Goal: Task Accomplishment & Management: Manage account settings

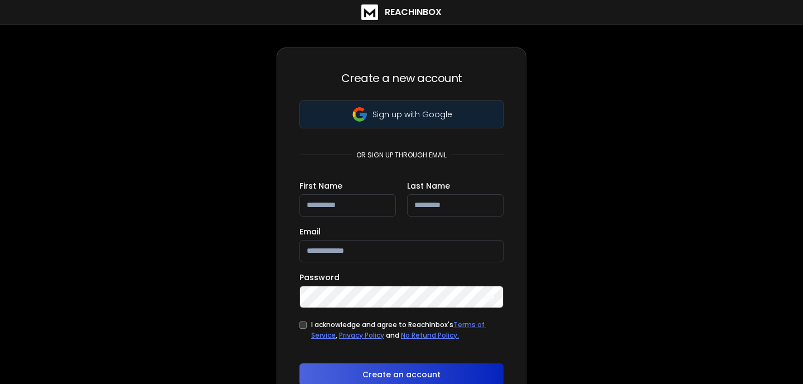
click at [360, 108] on icon at bounding box center [358, 110] width 11 height 6
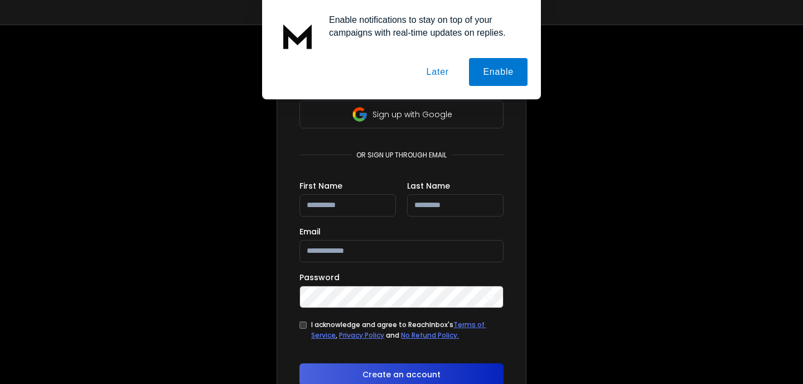
click at [441, 72] on button "Later" at bounding box center [437, 72] width 50 height 28
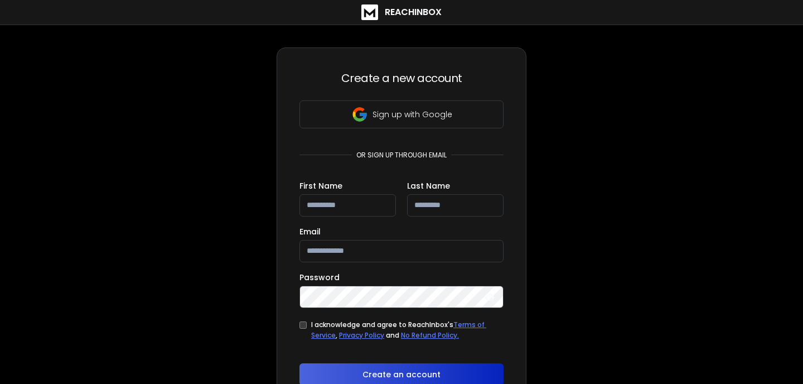
click at [315, 214] on input "text" at bounding box center [347, 205] width 96 height 22
type input "*********"
type input "******"
click at [439, 250] on input "**********" at bounding box center [401, 251] width 204 height 22
type input "**********"
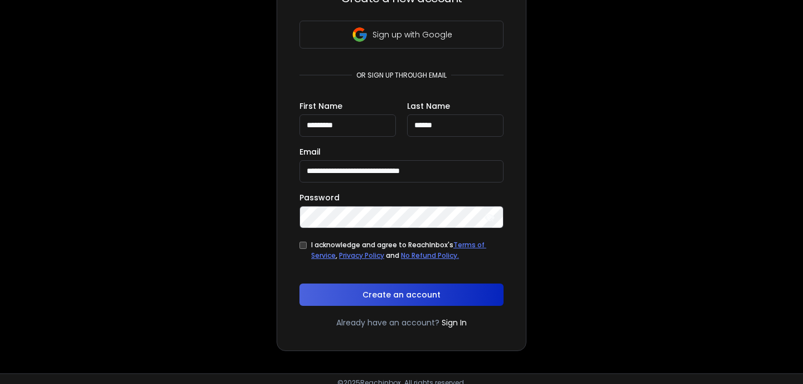
scroll to position [87, 0]
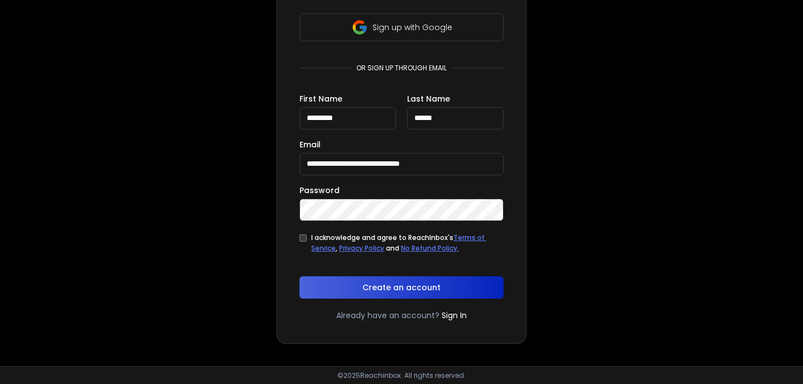
click at [372, 279] on button "Create an account" at bounding box center [401, 287] width 204 height 22
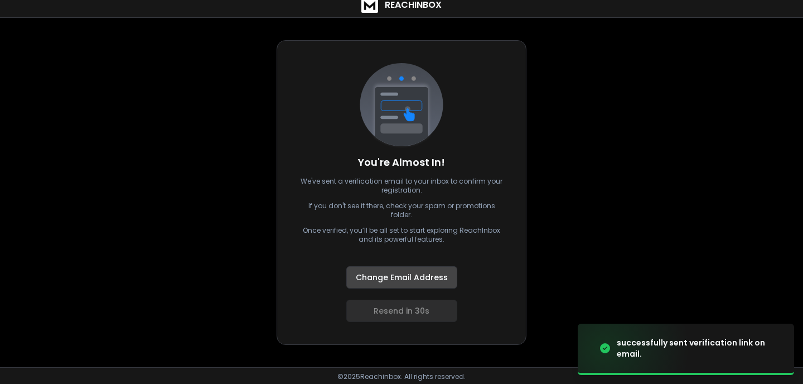
scroll to position [8, 0]
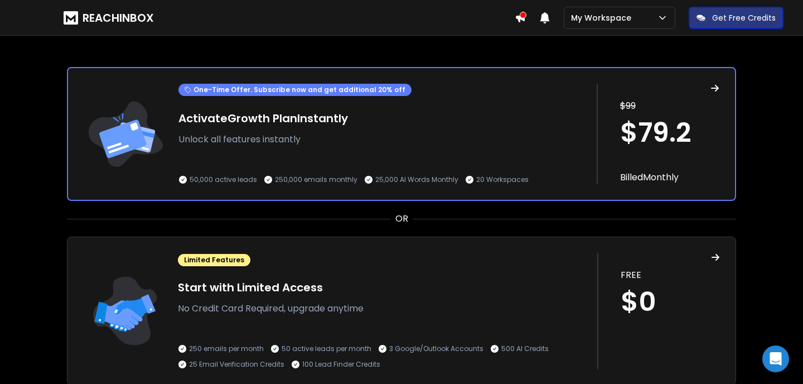
scroll to position [55, 0]
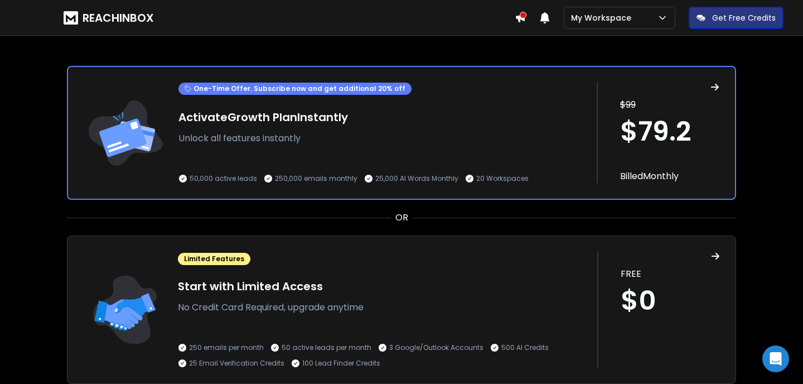
click at [325, 135] on p "Unlock all features instantly" at bounding box center [381, 138] width 407 height 13
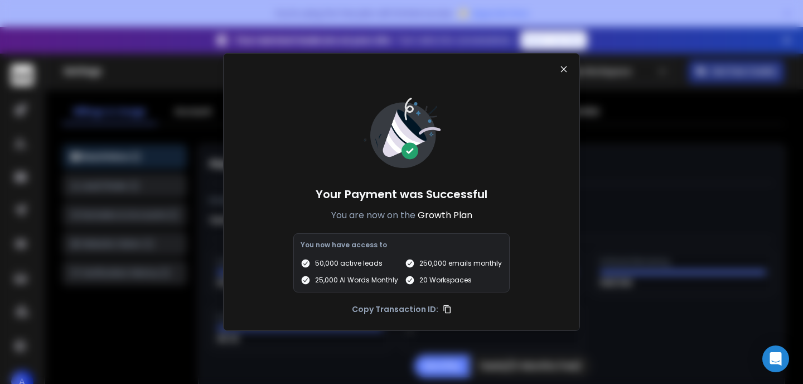
click at [565, 70] on icon at bounding box center [563, 69] width 9 height 9
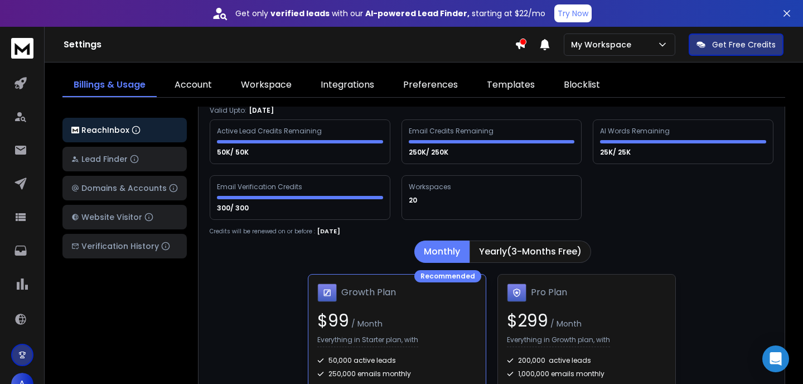
scroll to position [128, 0]
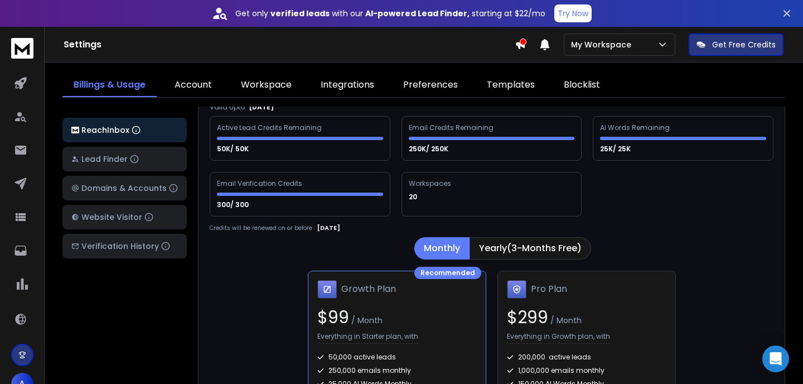
click at [787, 9] on icon at bounding box center [787, 13] width 10 height 10
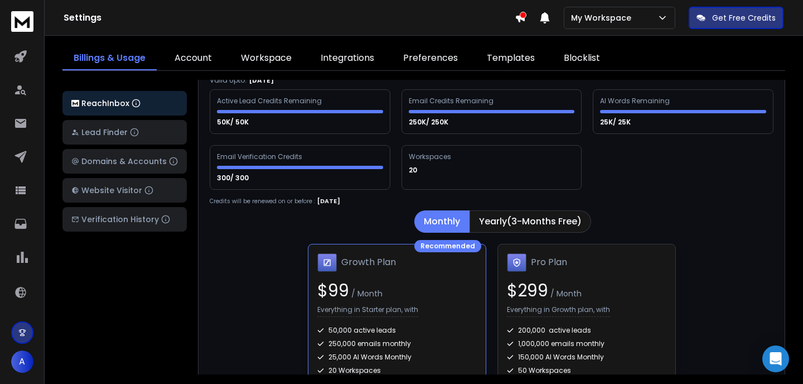
click at [20, 18] on img at bounding box center [22, 21] width 22 height 21
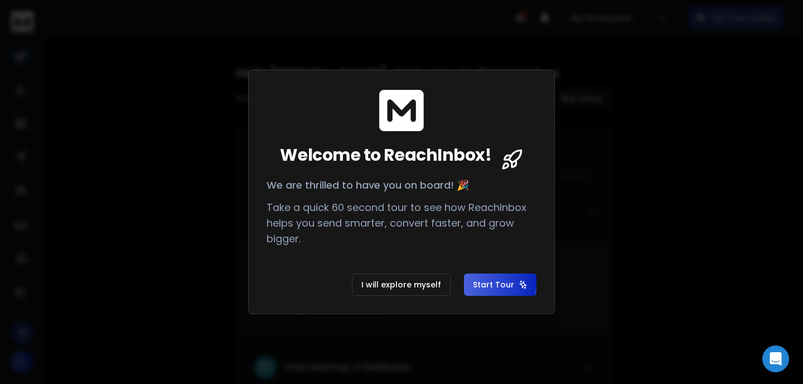
click at [503, 281] on span "Start Tour" at bounding box center [500, 284] width 55 height 11
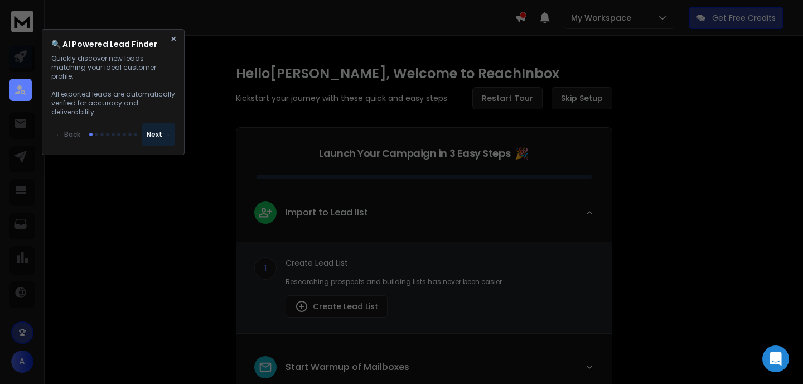
click at [170, 133] on button "Next →" at bounding box center [158, 134] width 33 height 22
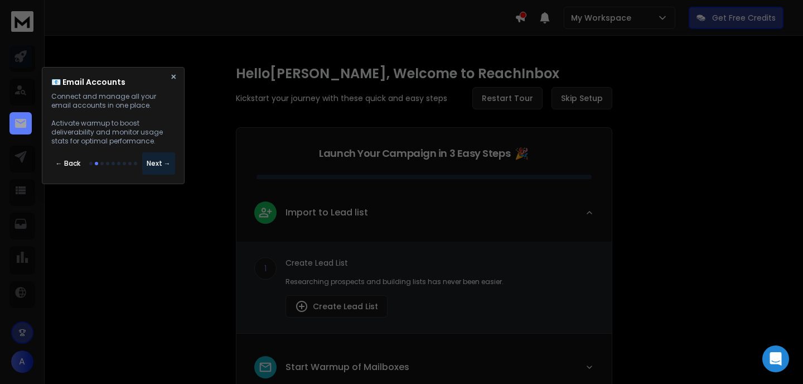
click at [156, 168] on button "Next →" at bounding box center [158, 163] width 33 height 22
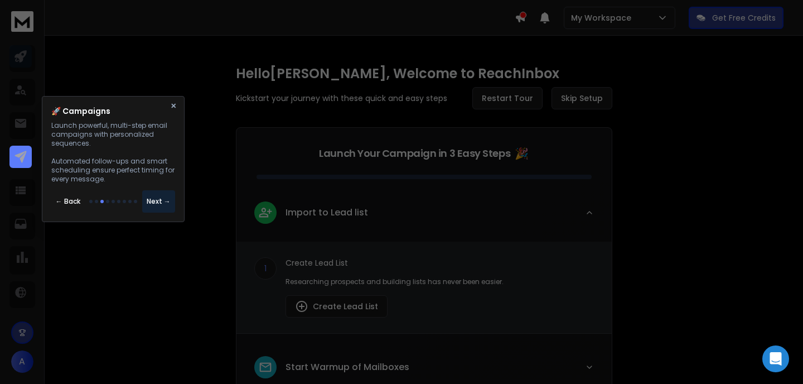
click at [167, 207] on button "Next →" at bounding box center [158, 201] width 33 height 22
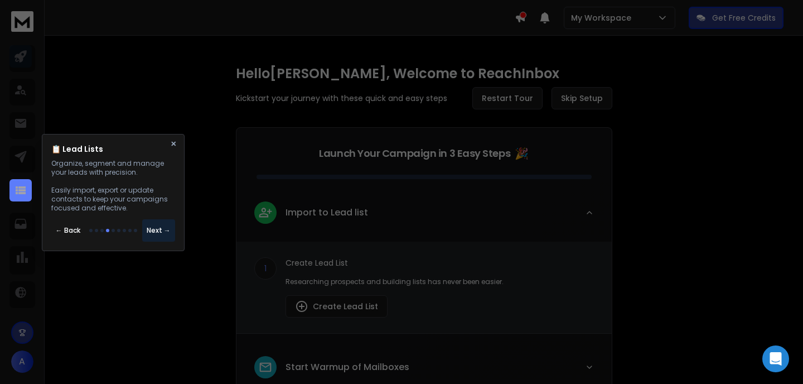
click at [168, 233] on button "Next →" at bounding box center [158, 230] width 33 height 22
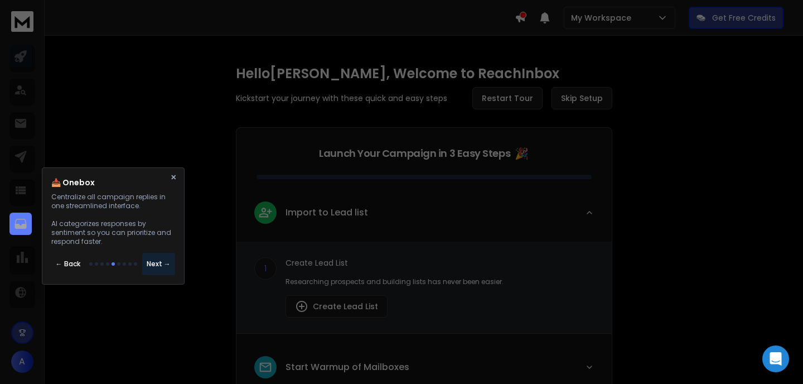
click at [166, 269] on button "Next →" at bounding box center [158, 264] width 33 height 22
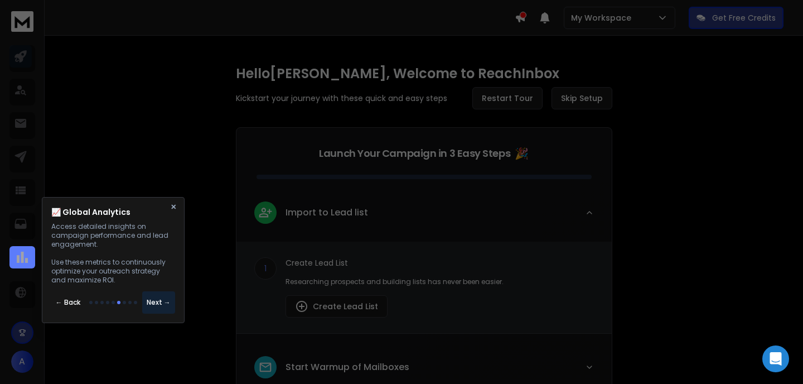
click at [166, 307] on button "Next →" at bounding box center [158, 302] width 33 height 22
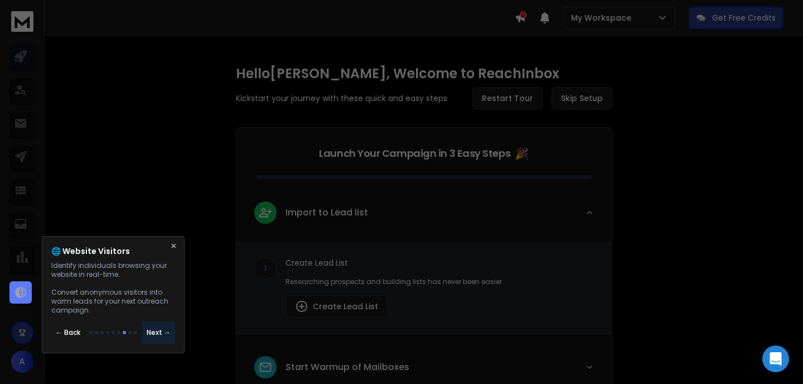
click at [169, 340] on button "Next →" at bounding box center [158, 332] width 33 height 22
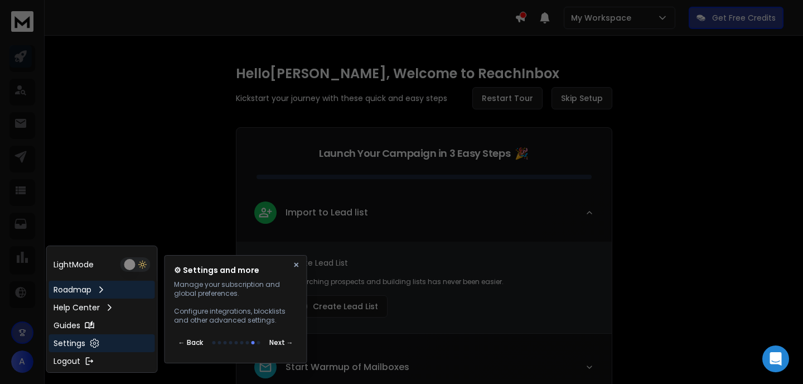
click at [130, 260] on button "button" at bounding box center [135, 264] width 30 height 14
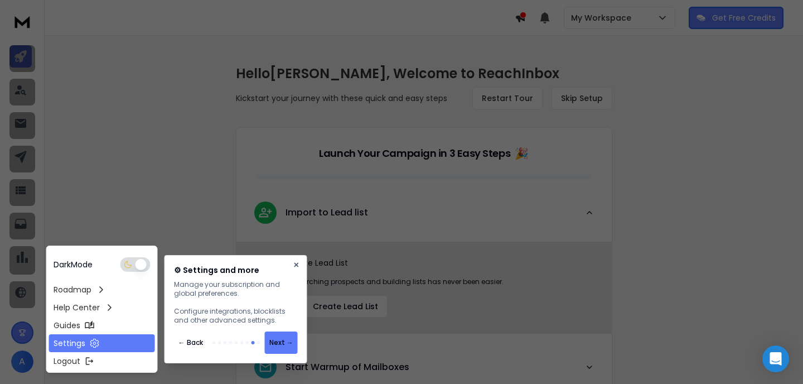
click at [286, 341] on button "Next →" at bounding box center [281, 342] width 33 height 22
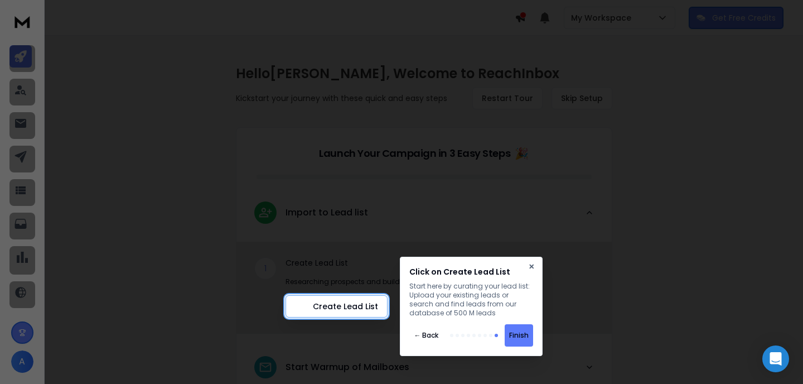
click at [524, 336] on button "Finish" at bounding box center [519, 335] width 28 height 22
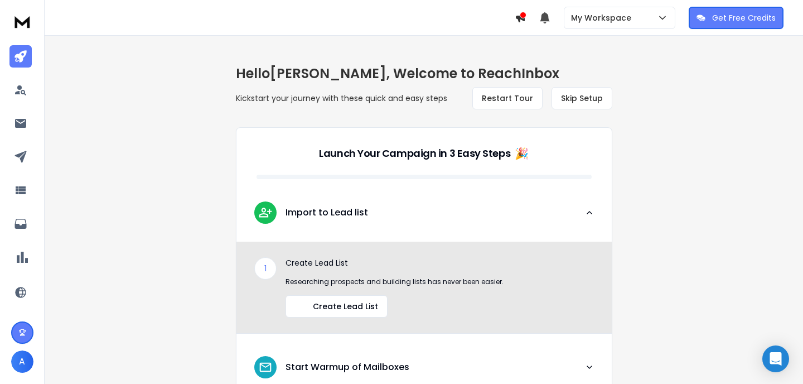
scroll to position [105, 0]
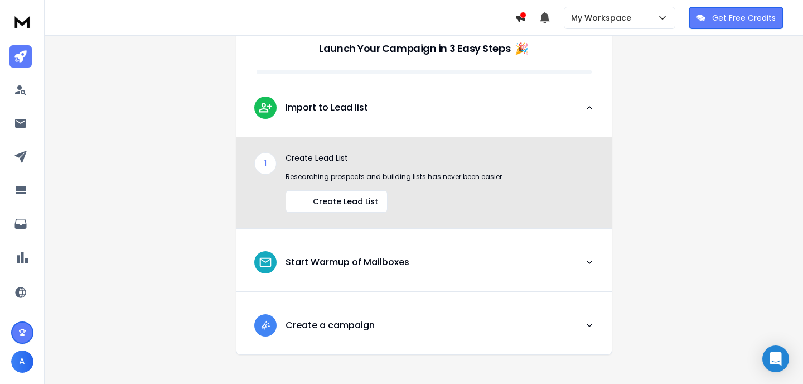
click at [524, 25] on div "My Workspace Get Free Credits" at bounding box center [649, 18] width 269 height 22
click at [524, 17] on div at bounding box center [523, 15] width 7 height 7
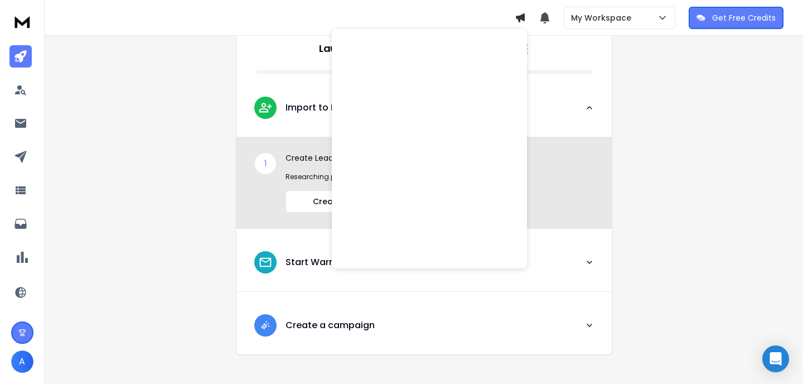
click at [22, 24] on img at bounding box center [22, 21] width 22 height 21
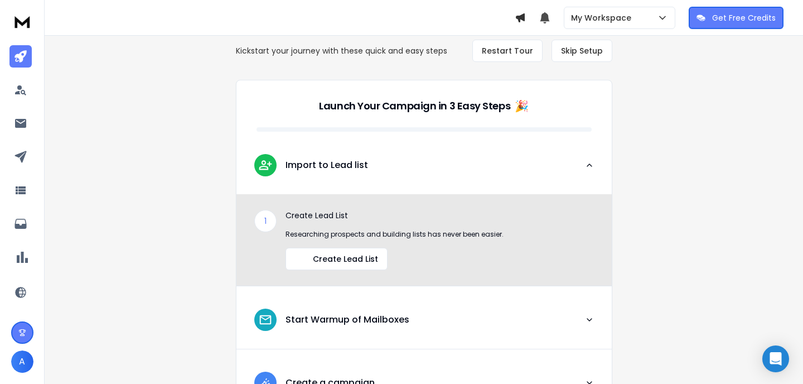
scroll to position [0, 0]
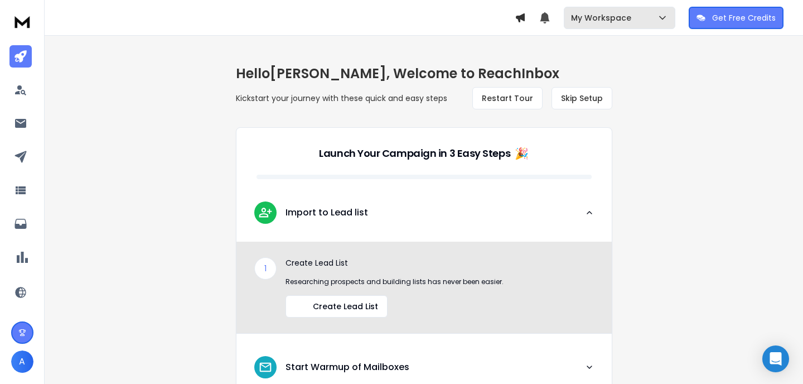
click at [606, 16] on p "My Workspace" at bounding box center [603, 17] width 65 height 11
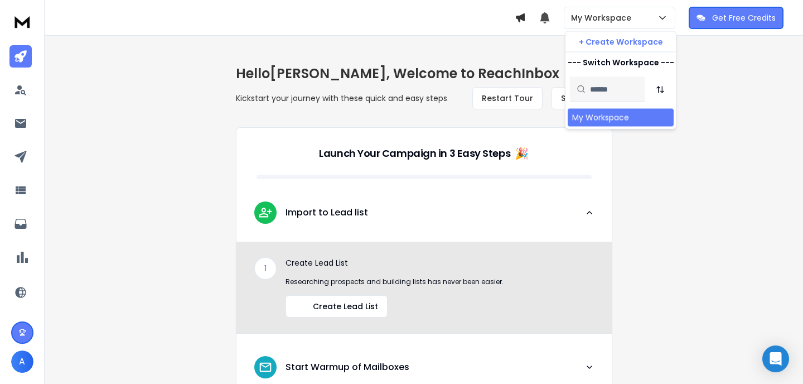
click at [614, 120] on div "My Workspace" at bounding box center [600, 117] width 57 height 11
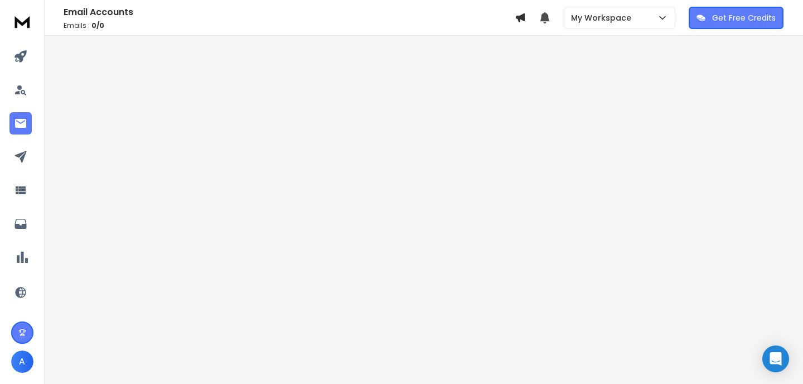
click at [599, 19] on p "My Workspace" at bounding box center [603, 17] width 65 height 11
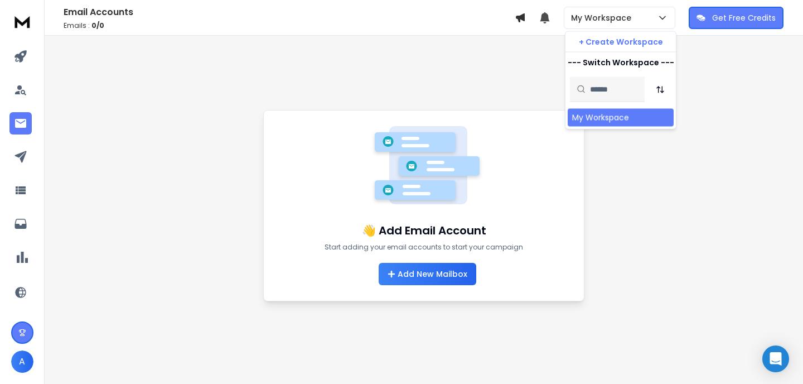
click at [599, 37] on p "+ Create Workspace" at bounding box center [621, 41] width 84 height 11
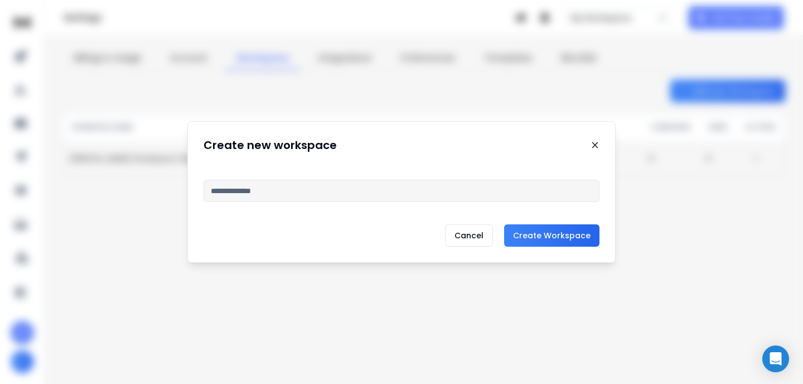
click at [431, 190] on input at bounding box center [402, 191] width 396 height 22
type input "**********"
click at [549, 237] on button "Create Workspace" at bounding box center [551, 235] width 95 height 22
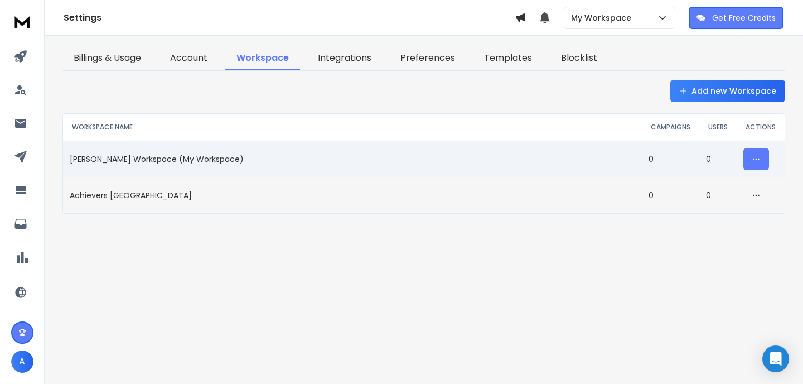
click at [755, 155] on icon "button" at bounding box center [756, 159] width 8 height 8
click at [728, 183] on p "Edit Workspace" at bounding box center [733, 183] width 60 height 11
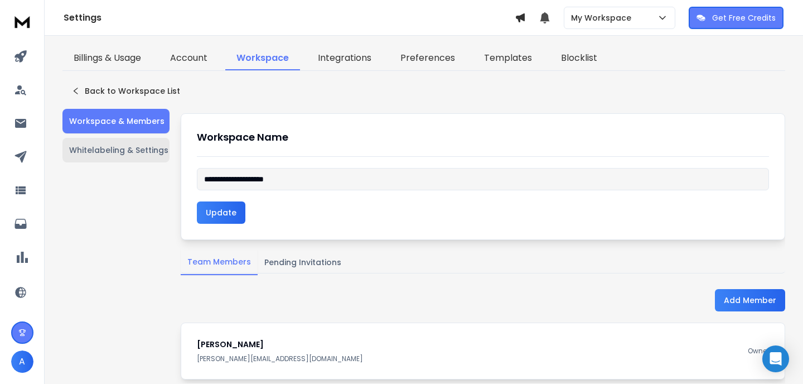
scroll to position [11, 0]
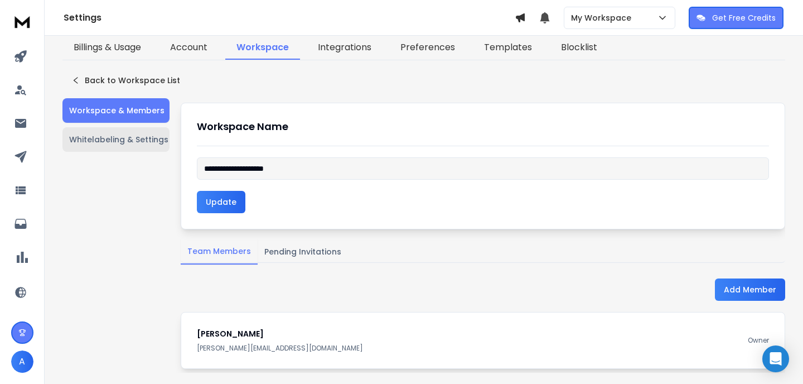
click at [632, 4] on div "Settings My Workspace Get Free Credits" at bounding box center [401, 18] width 803 height 36
click at [632, 21] on p "My Workspace" at bounding box center [603, 17] width 65 height 11
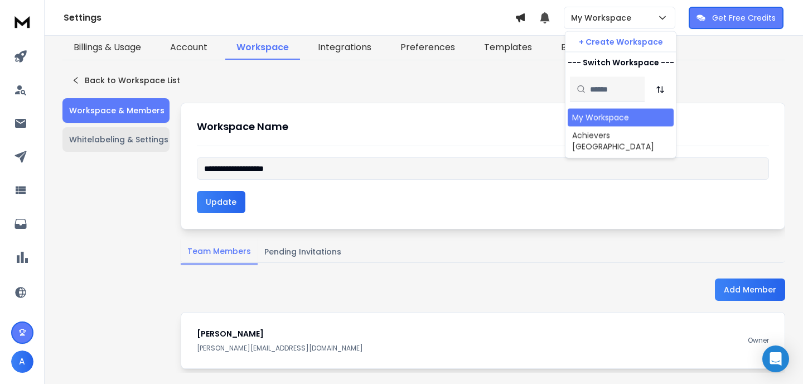
click at [416, 165] on input "**********" at bounding box center [483, 168] width 572 height 22
click at [417, 165] on input "**********" at bounding box center [483, 168] width 572 height 22
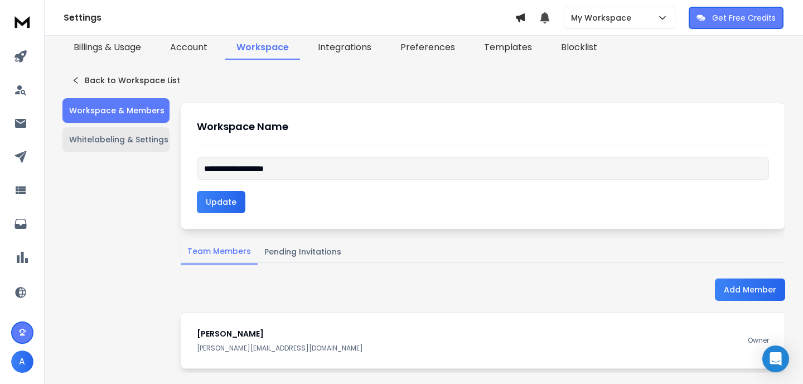
click at [417, 165] on input "**********" at bounding box center [483, 168] width 572 height 22
type input "**********"
click at [210, 195] on button "Update" at bounding box center [221, 202] width 49 height 22
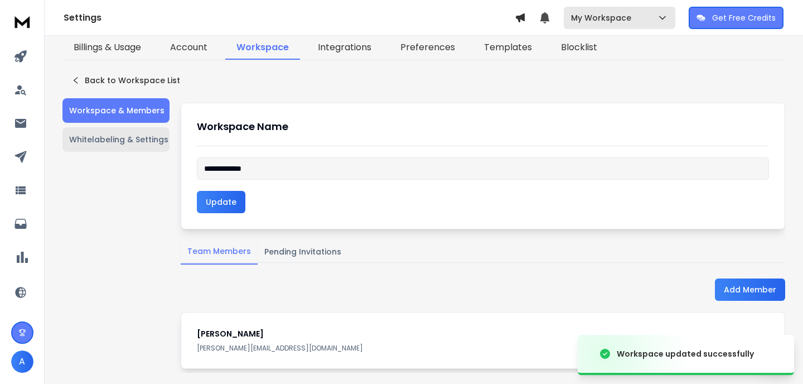
click at [608, 28] on button "My Workspace" at bounding box center [620, 18] width 112 height 22
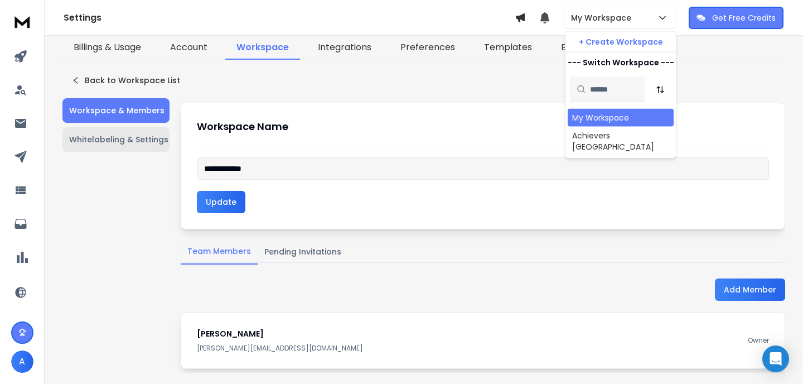
click at [22, 23] on img at bounding box center [22, 21] width 22 height 21
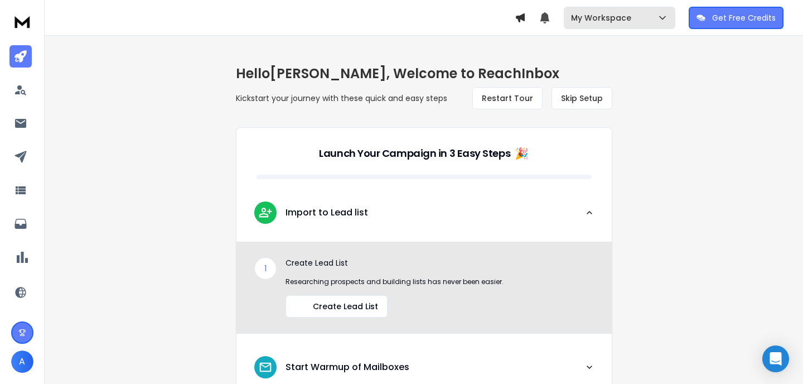
click at [612, 14] on p "My Workspace" at bounding box center [603, 17] width 65 height 11
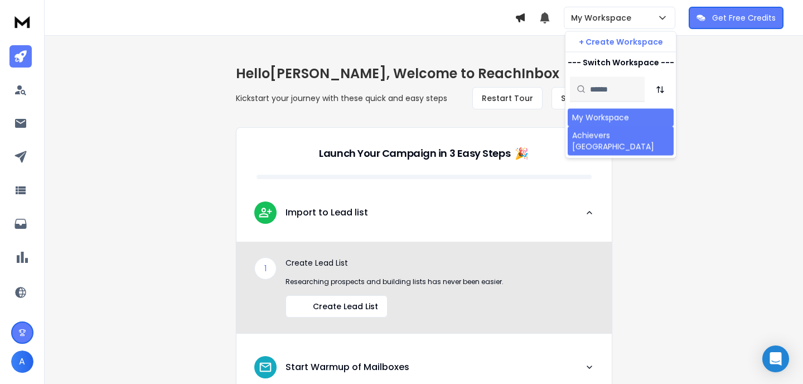
click at [618, 128] on div "Achievers [GEOGRAPHIC_DATA]" at bounding box center [621, 141] width 106 height 29
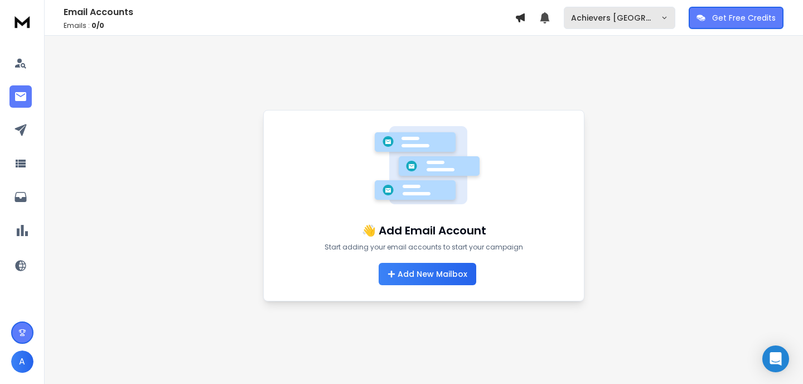
click at [622, 21] on p "Achievers [GEOGRAPHIC_DATA]" at bounding box center [616, 17] width 90 height 11
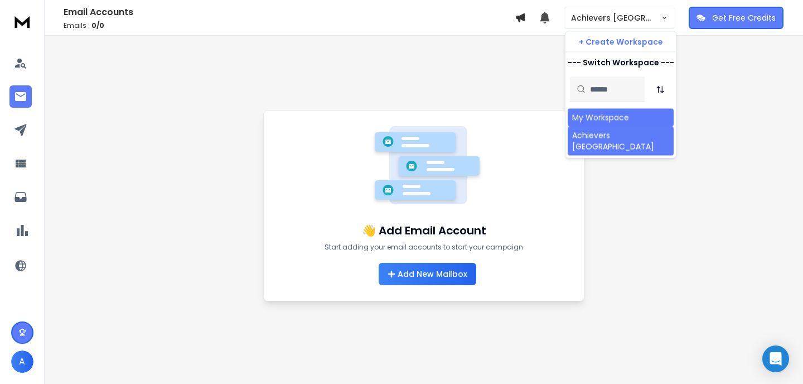
click at [615, 115] on div "My Workspace" at bounding box center [600, 117] width 57 height 11
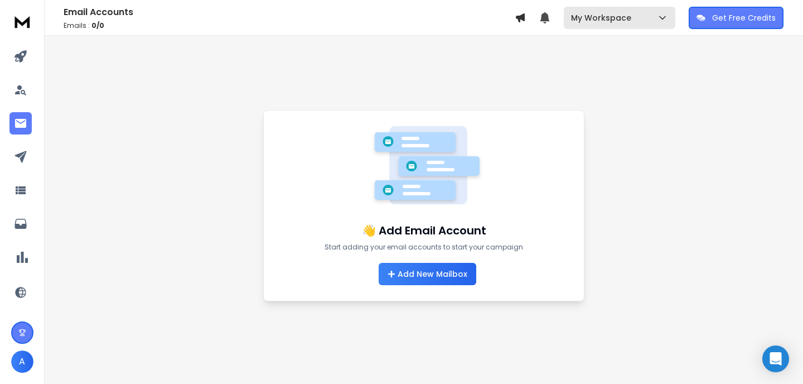
click at [603, 17] on p "My Workspace" at bounding box center [603, 17] width 65 height 11
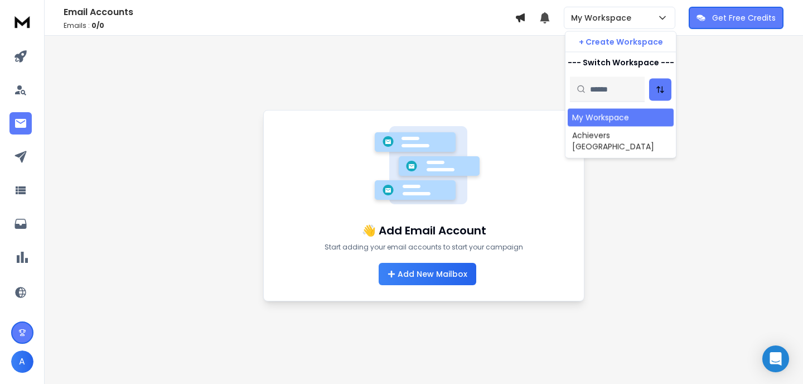
click at [651, 86] on div "+ Create Workspace --- Switch Workspace --- My Workspace Achievers [GEOGRAPHIC_…" at bounding box center [621, 94] width 112 height 127
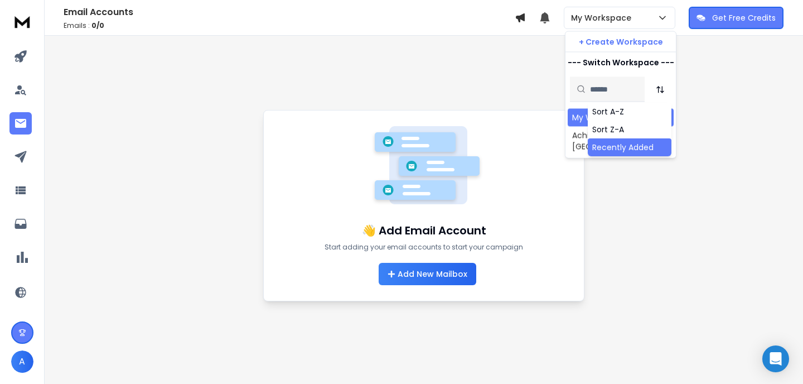
click at [641, 142] on div "Recently Added" at bounding box center [630, 147] width 84 height 18
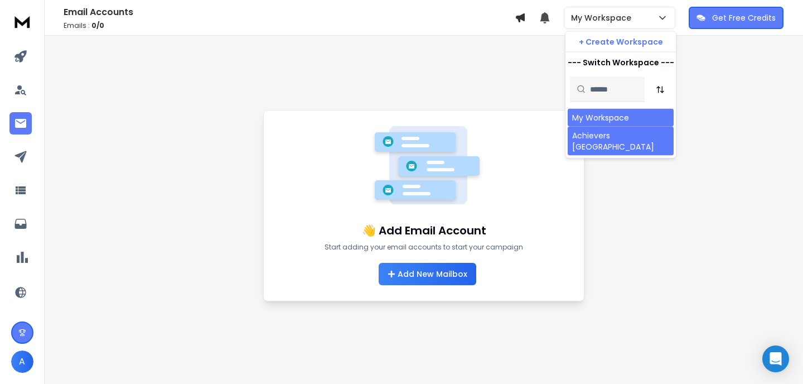
click at [652, 139] on div "Achievers [GEOGRAPHIC_DATA]" at bounding box center [621, 141] width 106 height 29
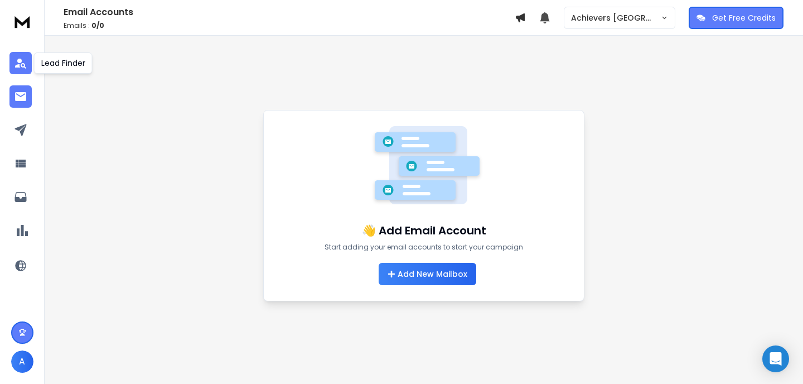
click at [21, 66] on icon at bounding box center [20, 66] width 11 height 6
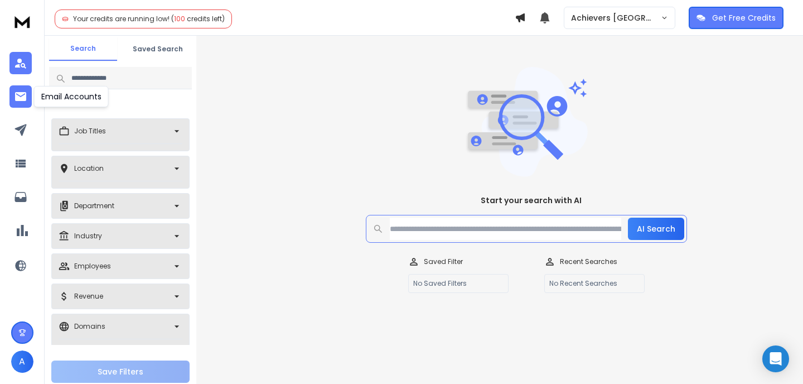
click at [20, 92] on icon at bounding box center [20, 96] width 11 height 9
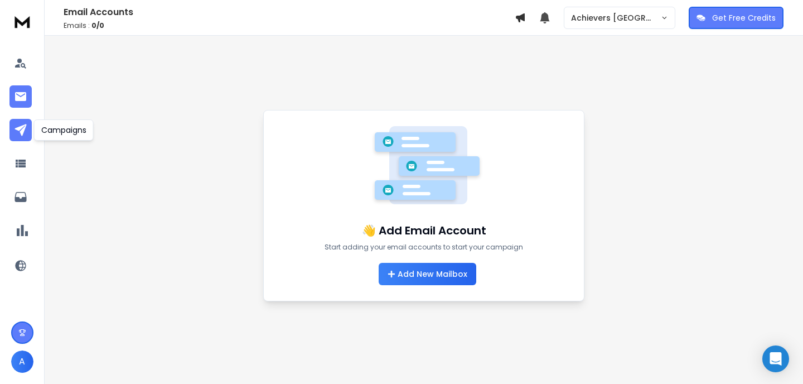
click at [19, 129] on icon at bounding box center [20, 130] width 12 height 12
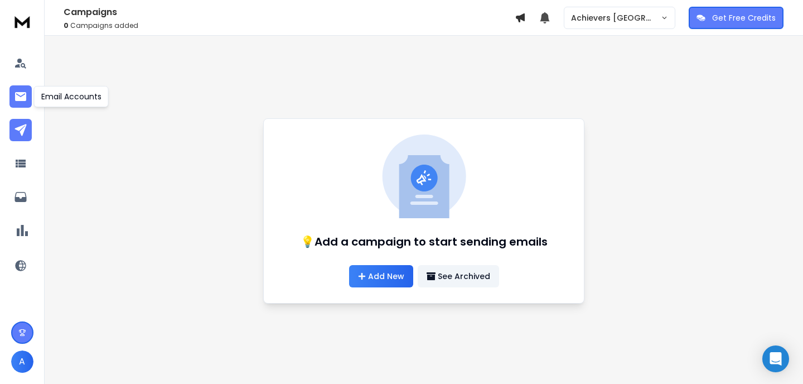
click at [22, 93] on icon at bounding box center [20, 96] width 11 height 9
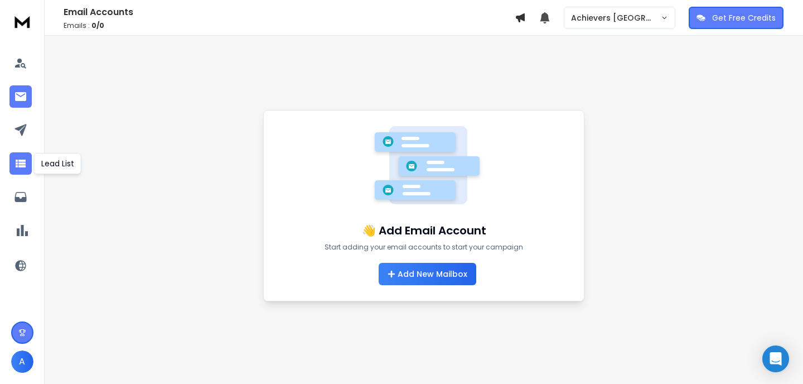
click at [21, 160] on icon at bounding box center [21, 163] width 10 height 8
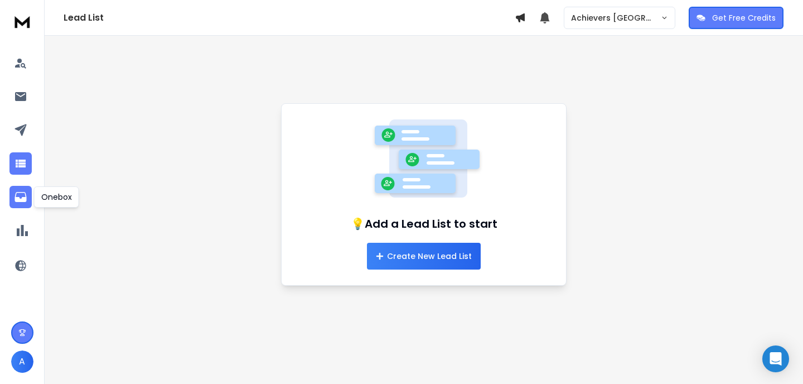
click at [22, 197] on icon at bounding box center [20, 197] width 12 height 10
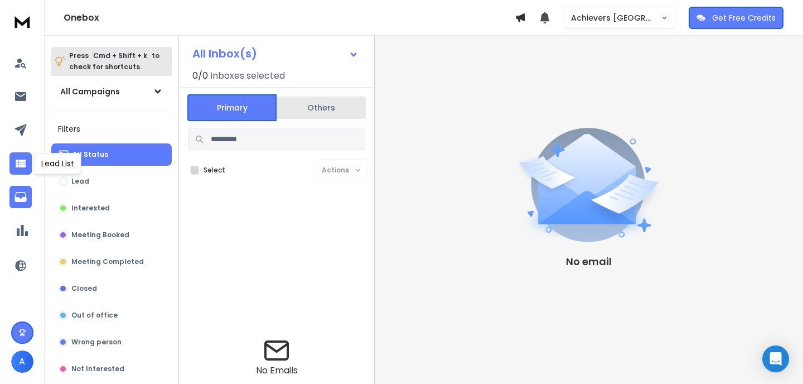
click at [27, 157] on icon at bounding box center [20, 163] width 13 height 13
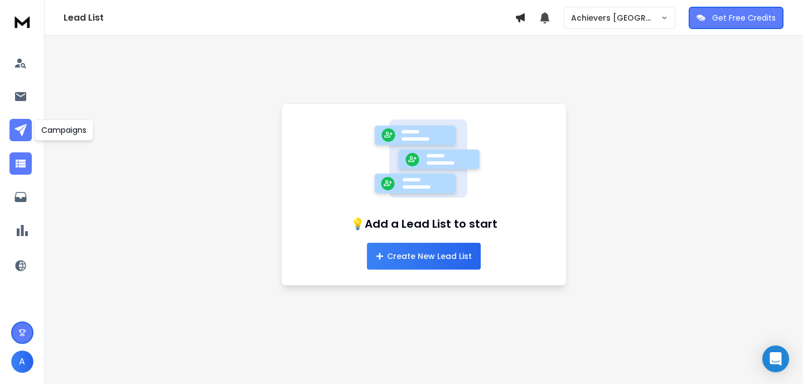
click at [21, 124] on icon at bounding box center [20, 129] width 13 height 13
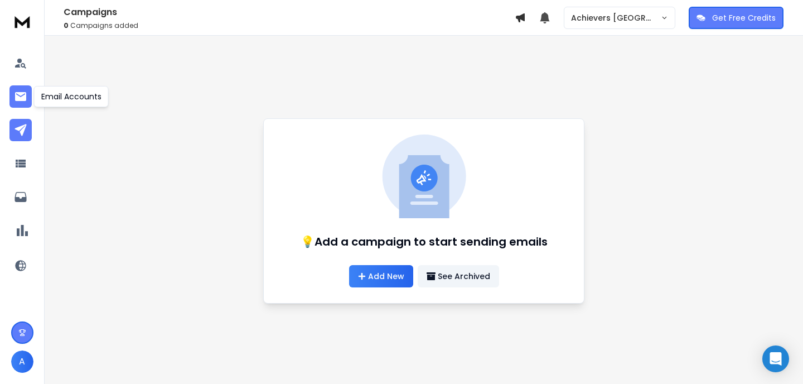
click at [20, 98] on icon at bounding box center [20, 96] width 11 height 9
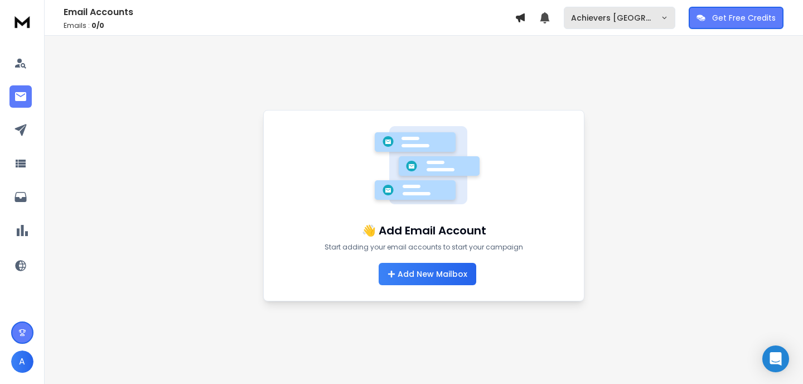
click at [629, 17] on p "Achievers [GEOGRAPHIC_DATA]" at bounding box center [616, 17] width 90 height 11
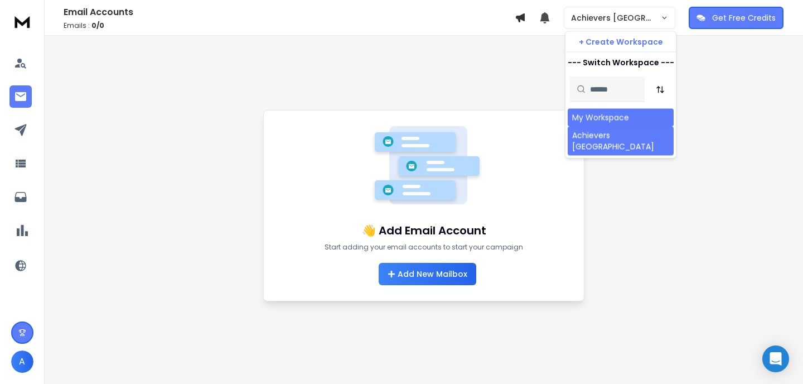
click at [623, 116] on div "My Workspace" at bounding box center [600, 117] width 57 height 11
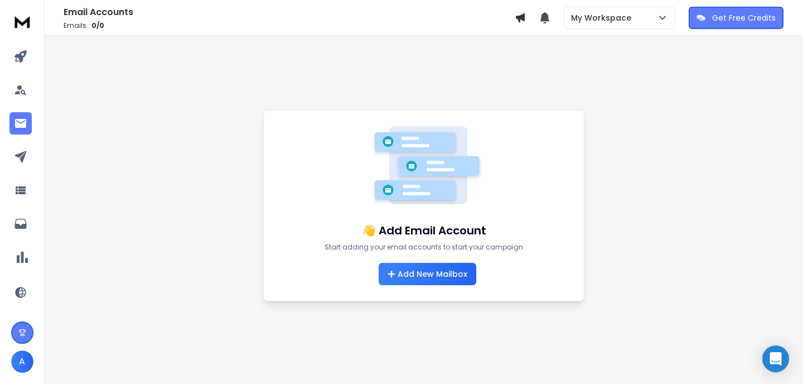
click at [644, 22] on div "My Workspace" at bounding box center [619, 17] width 97 height 11
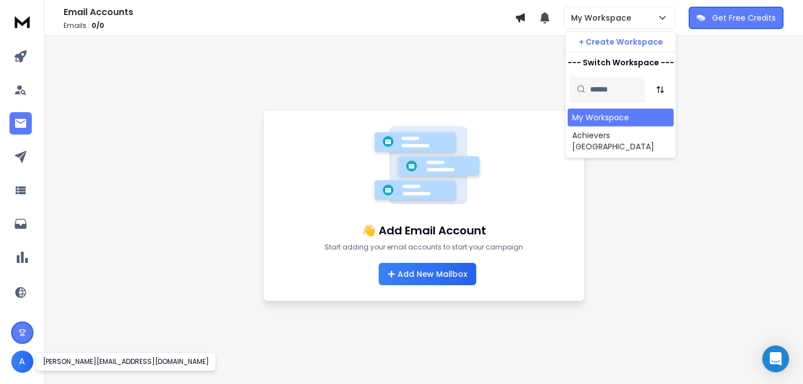
click at [19, 362] on span "A" at bounding box center [22, 361] width 22 height 22
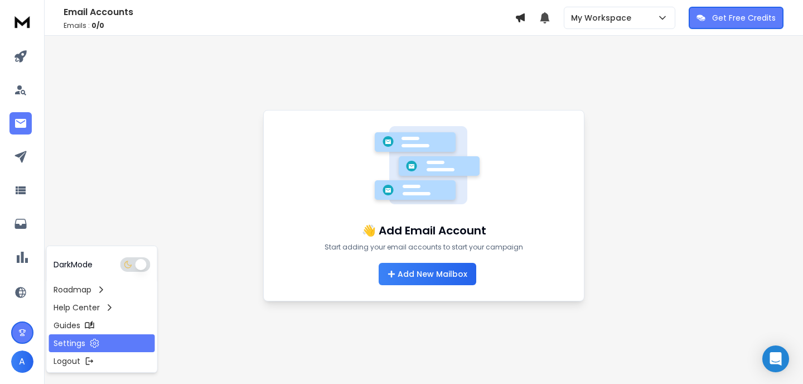
click at [78, 344] on p "Settings" at bounding box center [70, 342] width 32 height 11
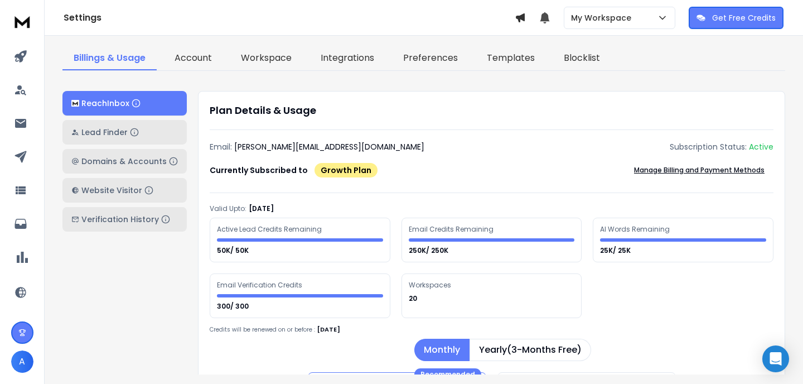
click at [260, 57] on link "Workspace" at bounding box center [266, 58] width 73 height 23
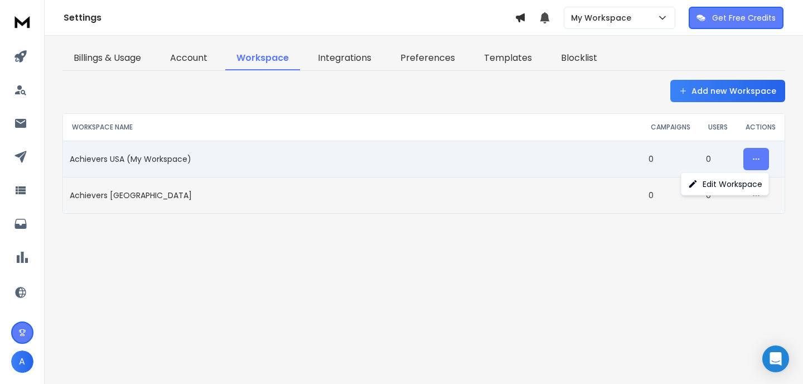
click at [749, 162] on button "button" at bounding box center [756, 159] width 26 height 22
click at [744, 162] on button "button" at bounding box center [756, 159] width 26 height 22
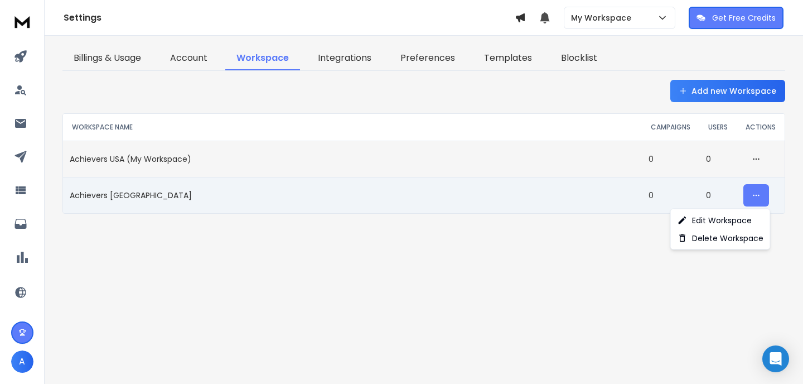
click at [756, 191] on icon "button" at bounding box center [756, 195] width 8 height 8
click at [734, 233] on p "Delete Workspace" at bounding box center [727, 238] width 71 height 11
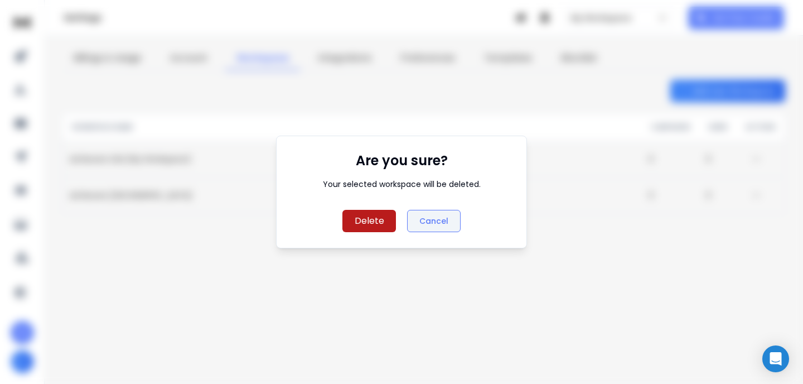
click at [381, 224] on button "Delete" at bounding box center [369, 221] width 54 height 22
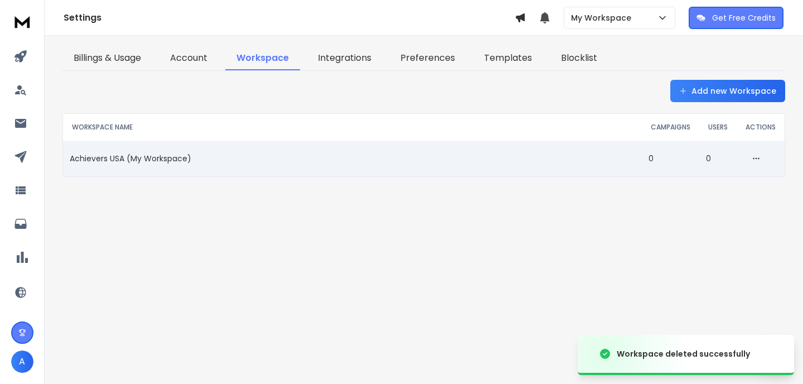
click at [149, 157] on td "Achievers USA (My Workspace)" at bounding box center [352, 159] width 579 height 36
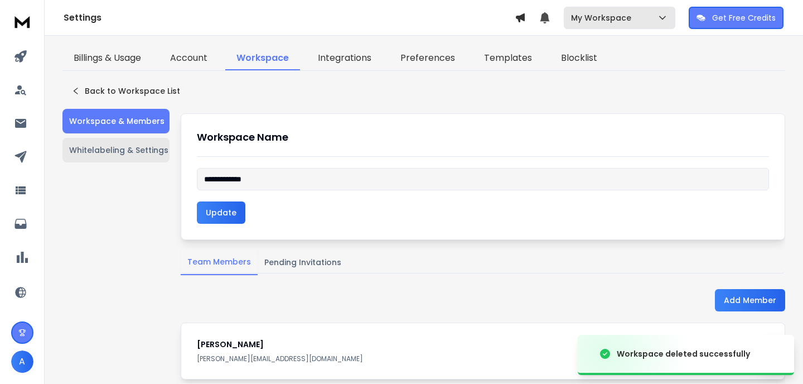
click at [624, 8] on button "My Workspace" at bounding box center [620, 18] width 112 height 22
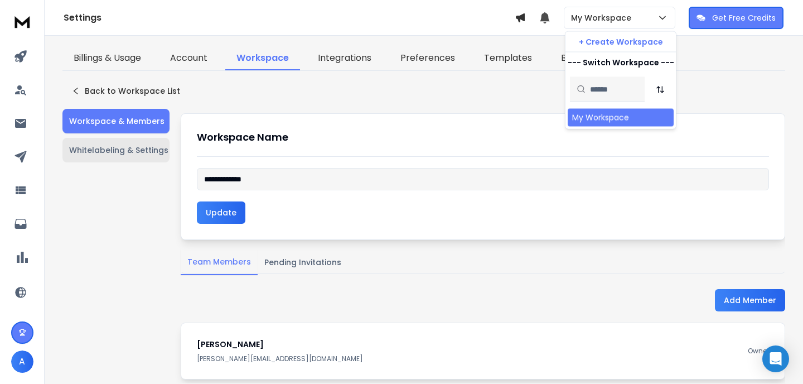
click at [621, 117] on div "My Workspace" at bounding box center [600, 117] width 57 height 11
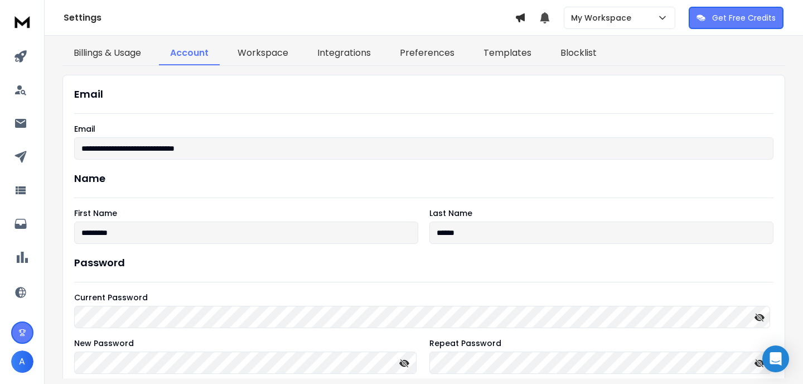
click at [21, 22] on img at bounding box center [22, 21] width 22 height 21
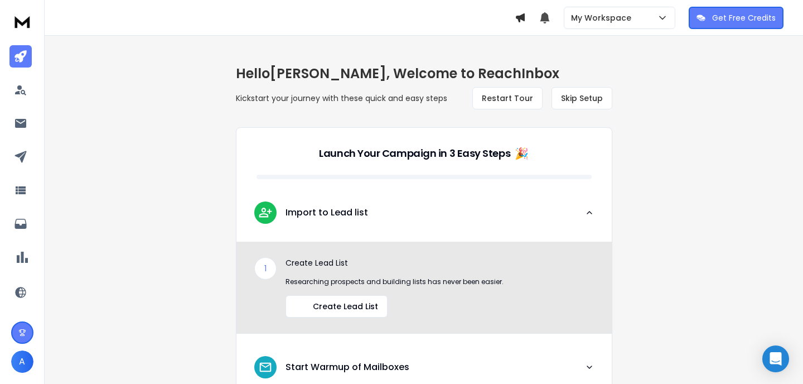
click at [28, 24] on img at bounding box center [22, 21] width 22 height 21
click at [23, 20] on img at bounding box center [22, 21] width 22 height 21
click at [20, 93] on icon at bounding box center [20, 89] width 13 height 13
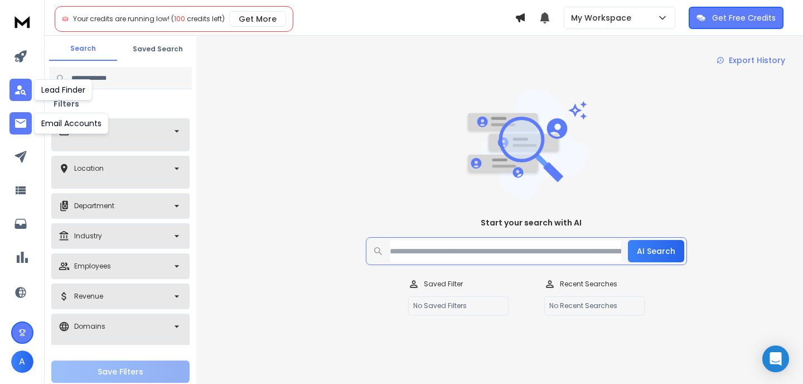
click at [17, 133] on link at bounding box center [20, 123] width 22 height 22
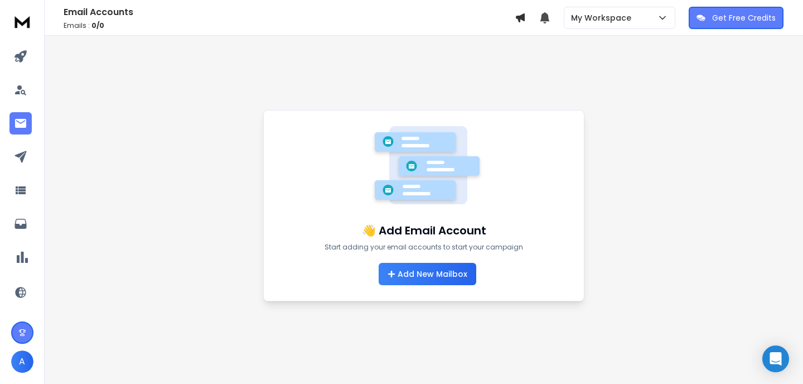
click at [26, 24] on img at bounding box center [22, 21] width 22 height 21
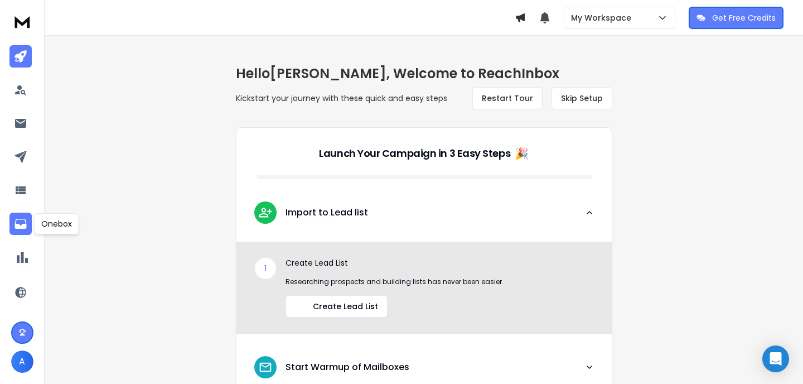
click at [21, 225] on icon at bounding box center [20, 224] width 12 height 10
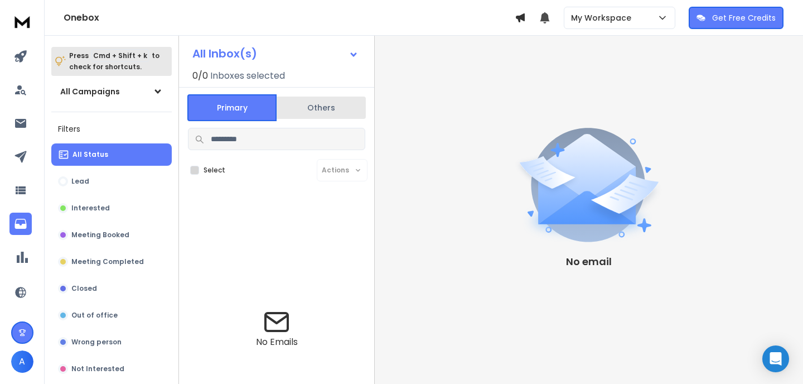
click at [25, 17] on img at bounding box center [22, 21] width 22 height 21
